Goal: Information Seeking & Learning: Find specific fact

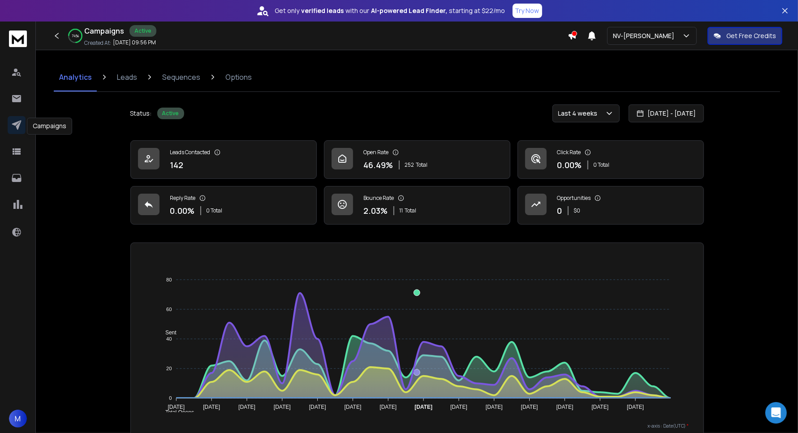
click at [18, 122] on icon at bounding box center [16, 125] width 11 height 11
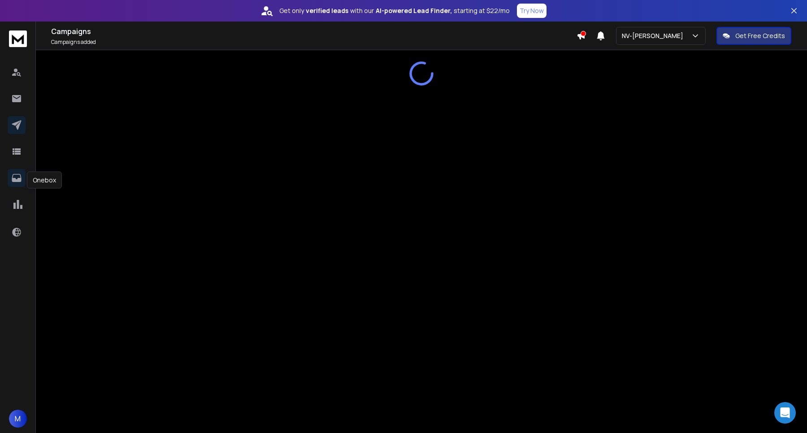
click at [21, 180] on icon at bounding box center [16, 178] width 11 height 11
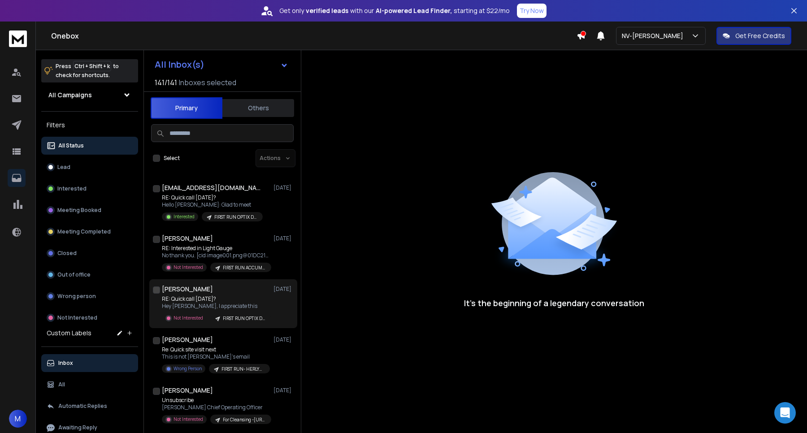
click at [238, 292] on div "[PERSON_NAME] [DATE]" at bounding box center [228, 289] width 132 height 9
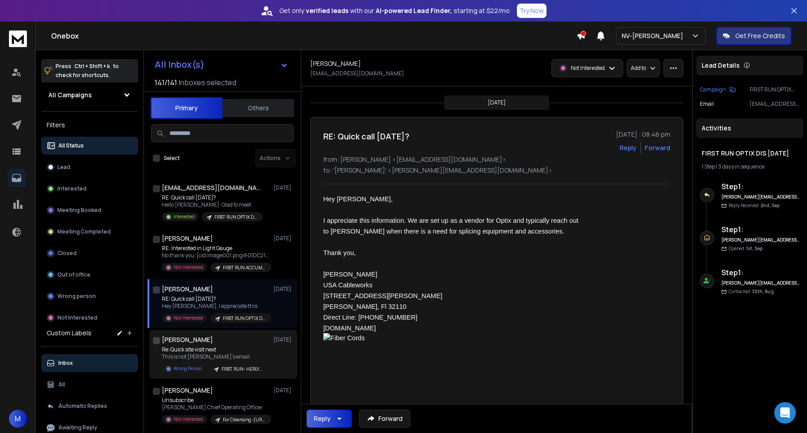
click at [216, 338] on div "[PERSON_NAME] [DATE]" at bounding box center [228, 339] width 132 height 9
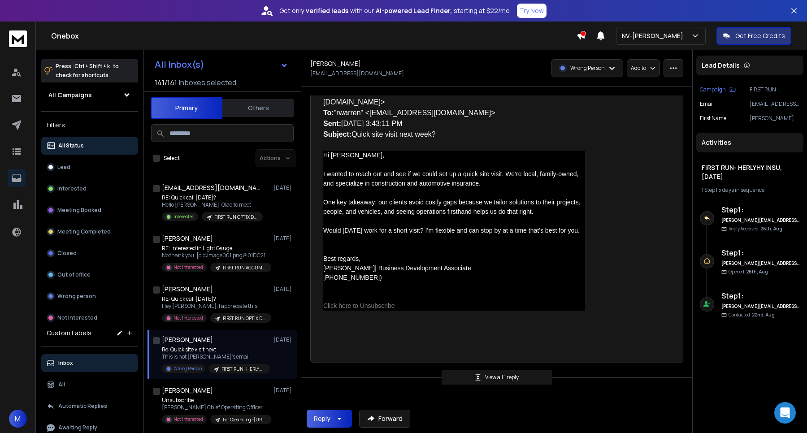
scroll to position [162, 0]
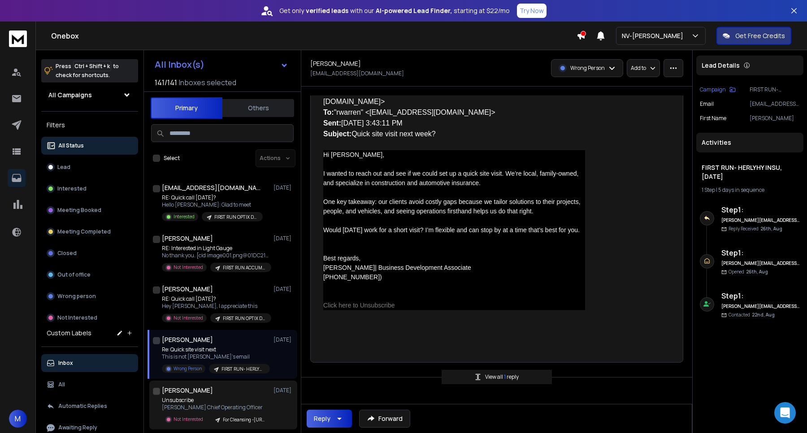
click at [209, 402] on p "Unsubscribe" at bounding box center [216, 400] width 108 height 7
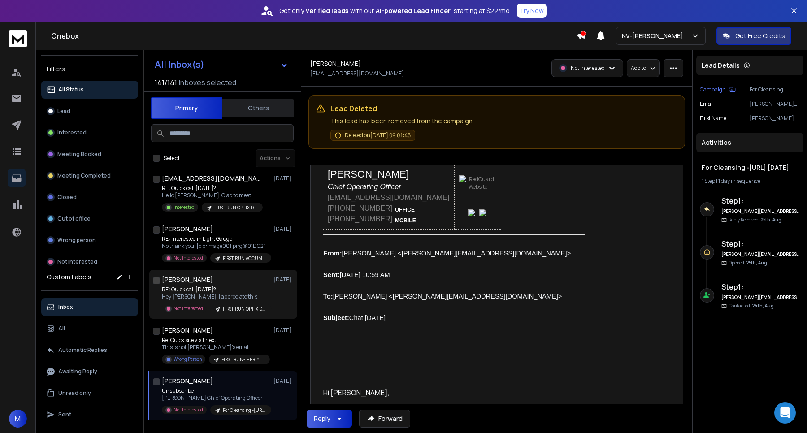
scroll to position [0, 0]
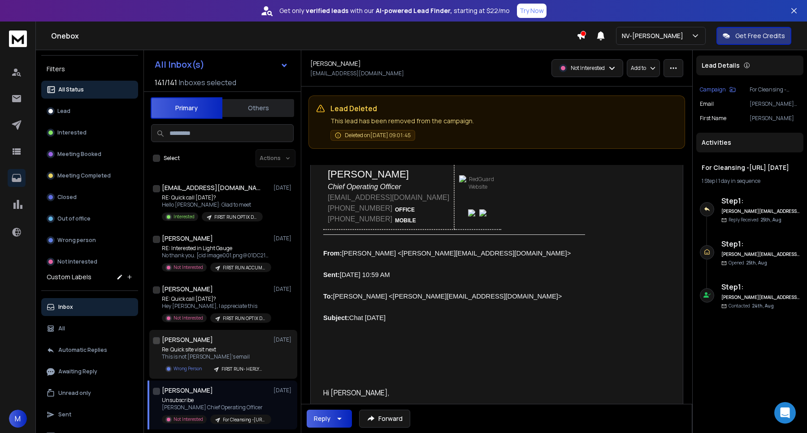
click at [206, 337] on h1 "[PERSON_NAME]" at bounding box center [187, 339] width 51 height 9
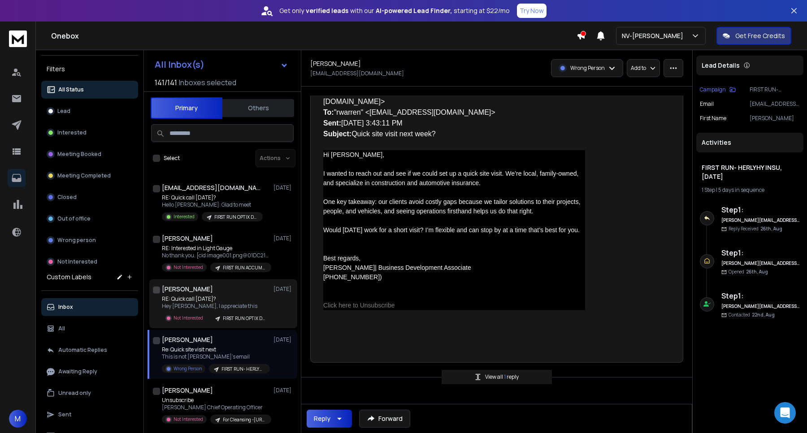
click at [211, 291] on div "[PERSON_NAME] [DATE]" at bounding box center [228, 289] width 132 height 9
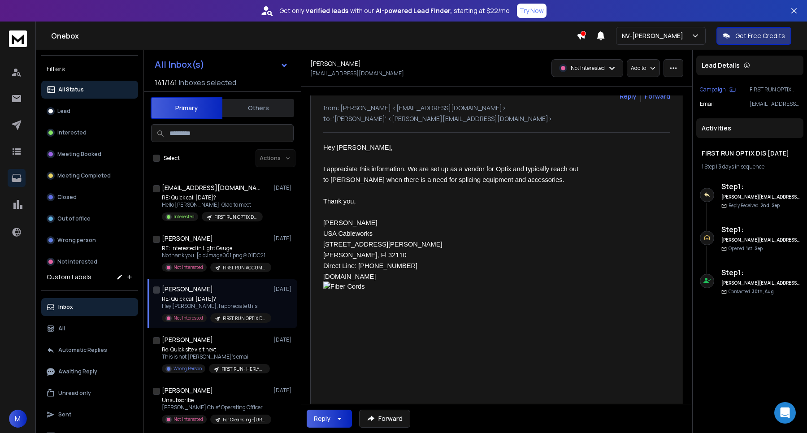
scroll to position [0, 0]
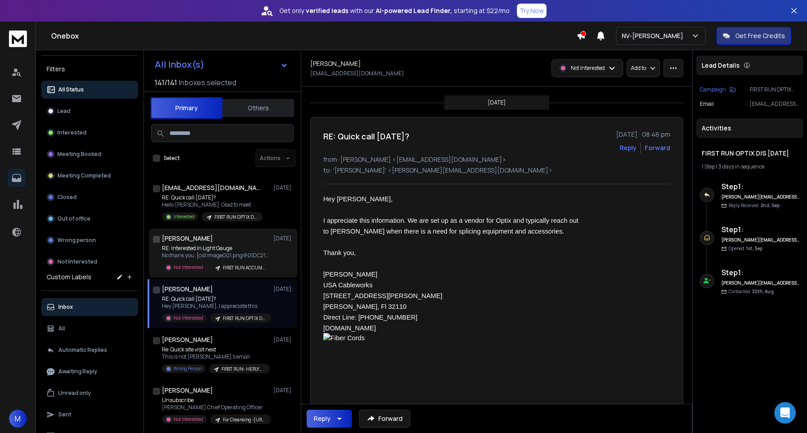
click at [186, 247] on p "RE: Interested in Light Gauge" at bounding box center [216, 248] width 108 height 7
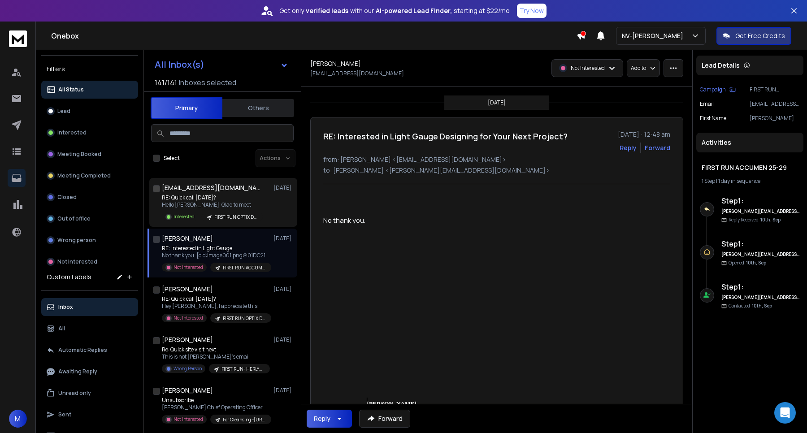
click at [182, 189] on h1 "[EMAIL_ADDRESS][DOMAIN_NAME]" at bounding box center [211, 187] width 99 height 9
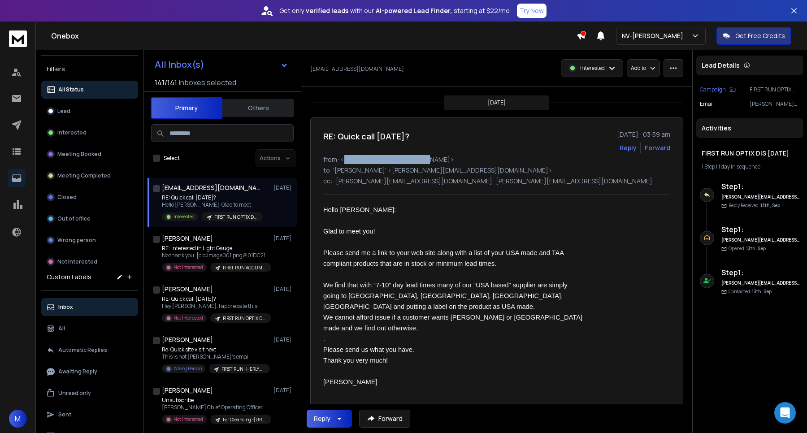
drag, startPoint x: 344, startPoint y: 159, endPoint x: 423, endPoint y: 160, distance: 78.9
click at [423, 160] on p "from: <[EMAIL_ADDRESS][DOMAIN_NAME]>" at bounding box center [496, 159] width 347 height 9
copy p "[EMAIL_ADDRESS][DOMAIN_NAME]"
click at [521, 164] on p "from: <[EMAIL_ADDRESS][DOMAIN_NAME]>" at bounding box center [496, 159] width 347 height 9
click at [394, 164] on p "from: <[EMAIL_ADDRESS][DOMAIN_NAME]>" at bounding box center [496, 159] width 347 height 9
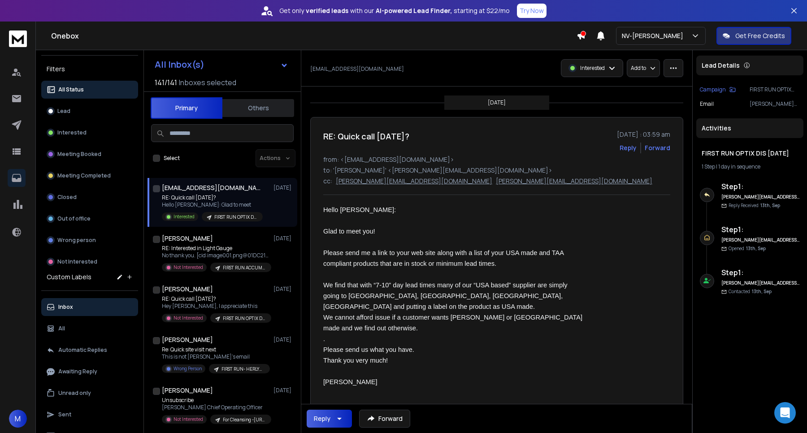
click at [413, 166] on p "to: '[PERSON_NAME]' <[PERSON_NAME][EMAIL_ADDRESS][DOMAIN_NAME]>" at bounding box center [496, 170] width 347 height 9
click at [415, 169] on p "to: '[PERSON_NAME]' <[PERSON_NAME][EMAIL_ADDRESS][DOMAIN_NAME]>" at bounding box center [496, 170] width 347 height 9
click at [384, 160] on p "from: <[EMAIL_ADDRESS][DOMAIN_NAME]>" at bounding box center [496, 159] width 347 height 9
click at [382, 158] on p "from: <[EMAIL_ADDRESS][DOMAIN_NAME]>" at bounding box center [496, 159] width 347 height 9
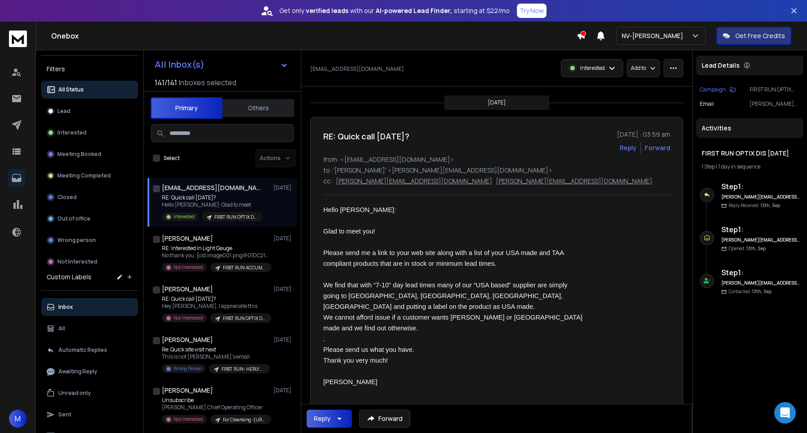
click at [590, 174] on p "to: '[PERSON_NAME]' <[PERSON_NAME][EMAIL_ADDRESS][DOMAIN_NAME]>" at bounding box center [496, 170] width 347 height 9
drag, startPoint x: 343, startPoint y: 159, endPoint x: 422, endPoint y: 158, distance: 78.5
click at [422, 158] on p "from: <[EMAIL_ADDRESS][DOMAIN_NAME]>" at bounding box center [496, 159] width 347 height 9
copy p "[EMAIL_ADDRESS][DOMAIN_NAME]"
